Goal: Task Accomplishment & Management: Manage account settings

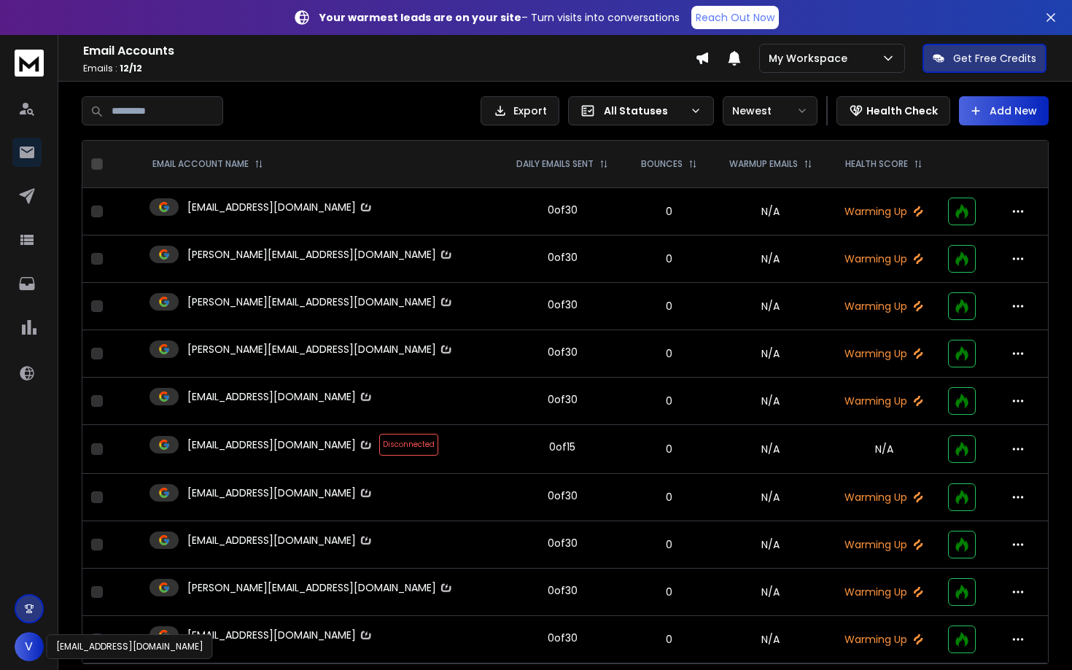
click at [30, 649] on span "V" at bounding box center [29, 646] width 29 height 29
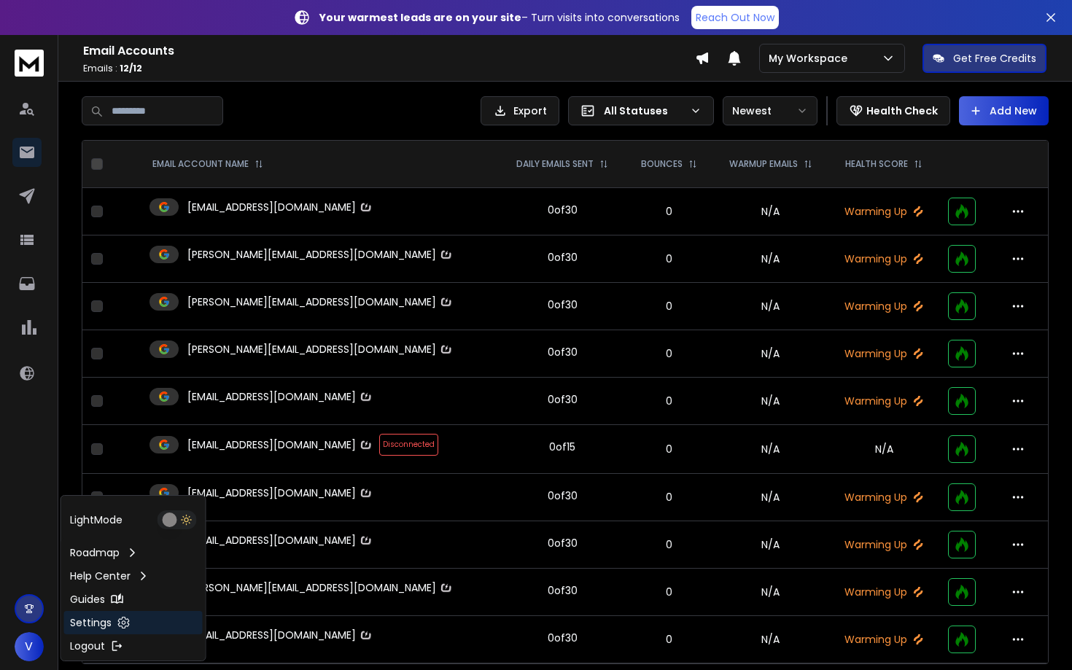
click at [98, 616] on p "Settings" at bounding box center [91, 623] width 42 height 15
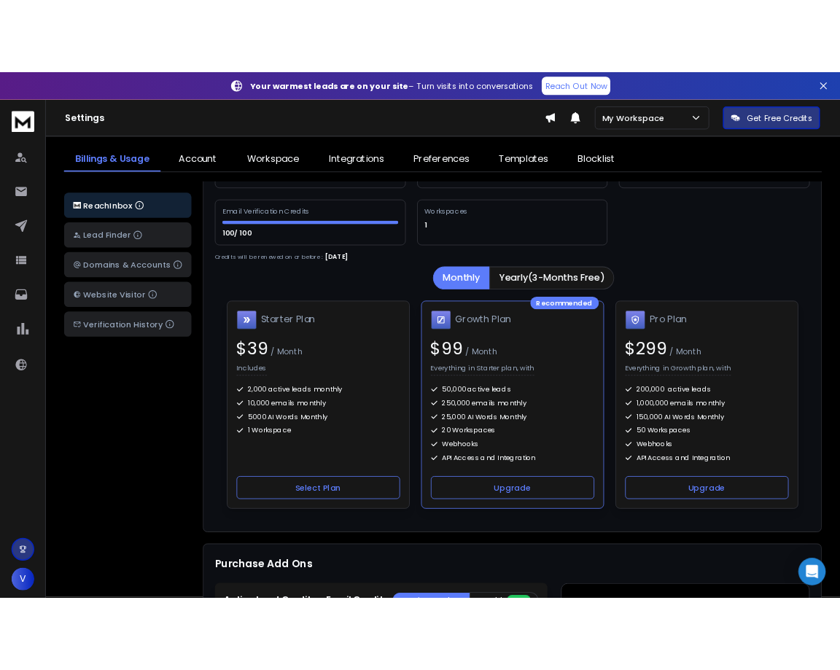
scroll to position [231, 0]
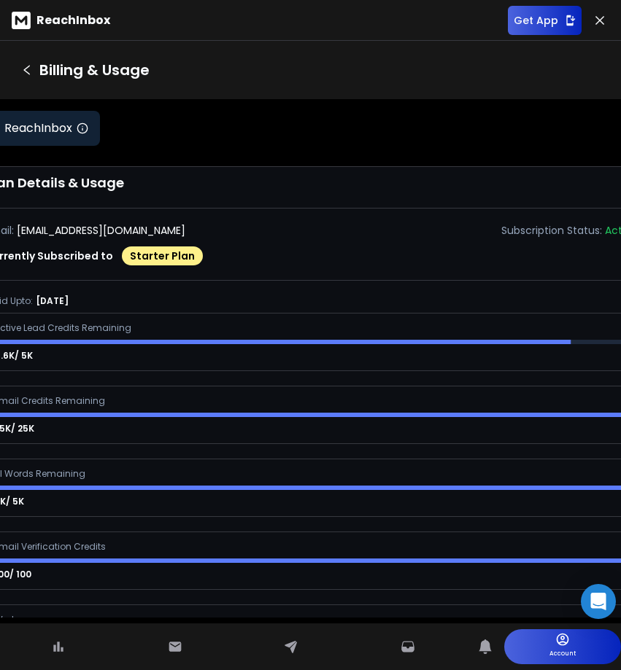
drag, startPoint x: 618, startPoint y: 128, endPoint x: 654, endPoint y: 128, distance: 36.5
click at [621, 128] on html "Get only verified leads with our AI-powered Lead Finder, starting at $22/mo Try…" at bounding box center [310, 335] width 621 height 670
